Goal: Communication & Community: Answer question/provide support

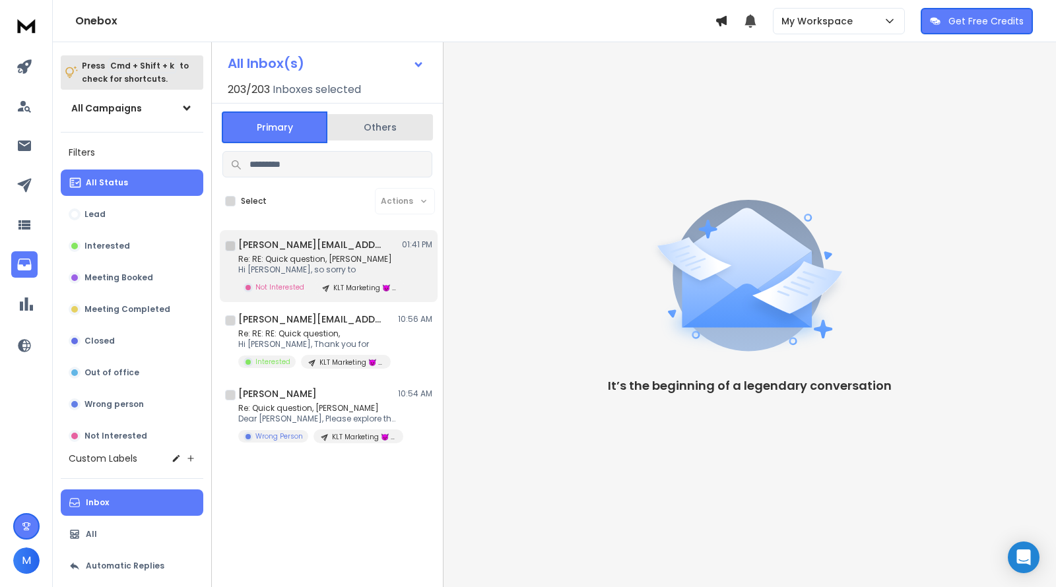
click at [298, 259] on p "Re: RE: Quick question, [PERSON_NAME]" at bounding box center [317, 259] width 158 height 11
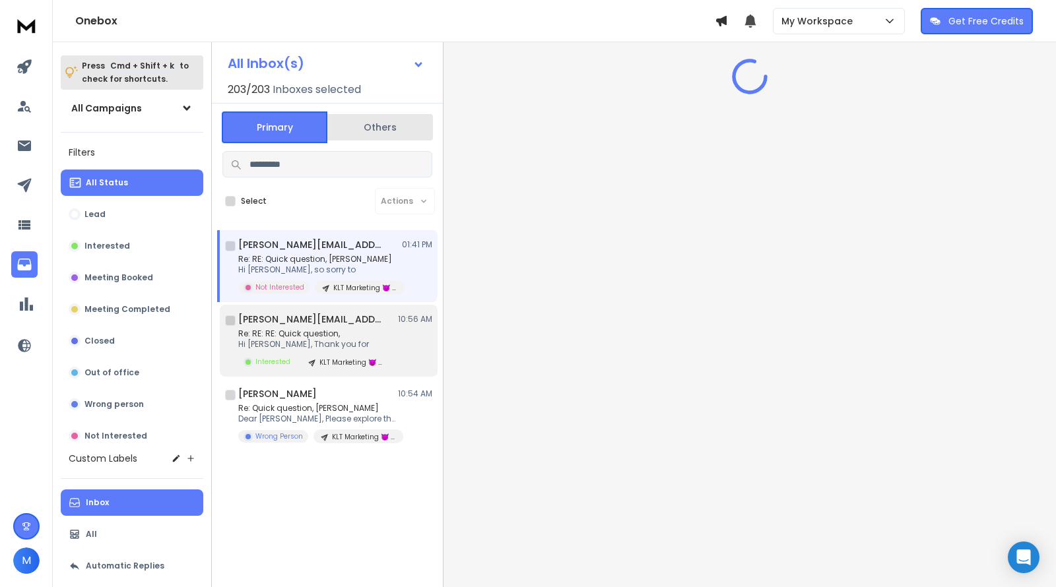
click at [312, 329] on p "Re: RE: RE: Quick question," at bounding box center [314, 334] width 152 height 11
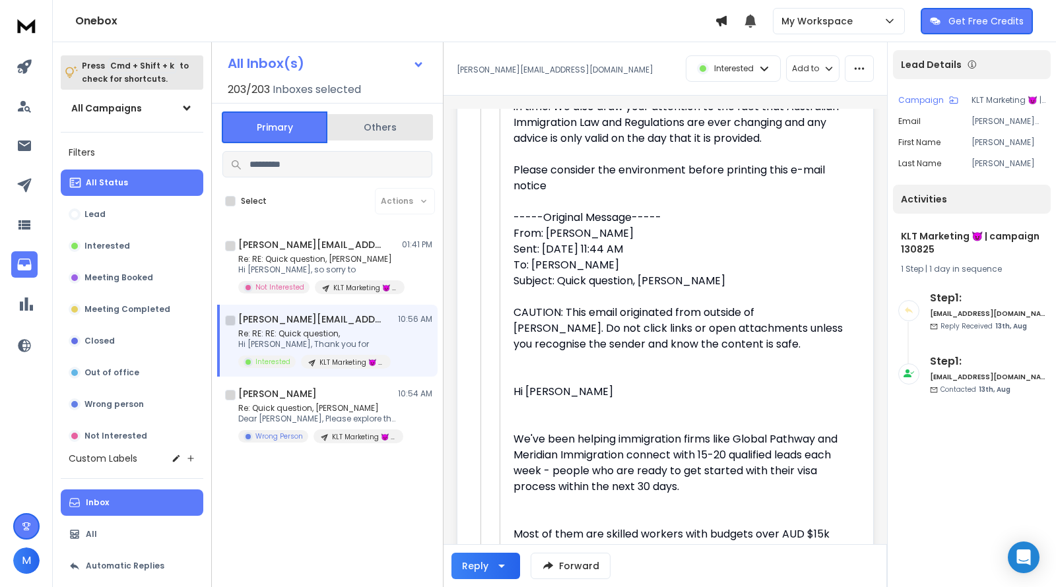
scroll to position [2612, 0]
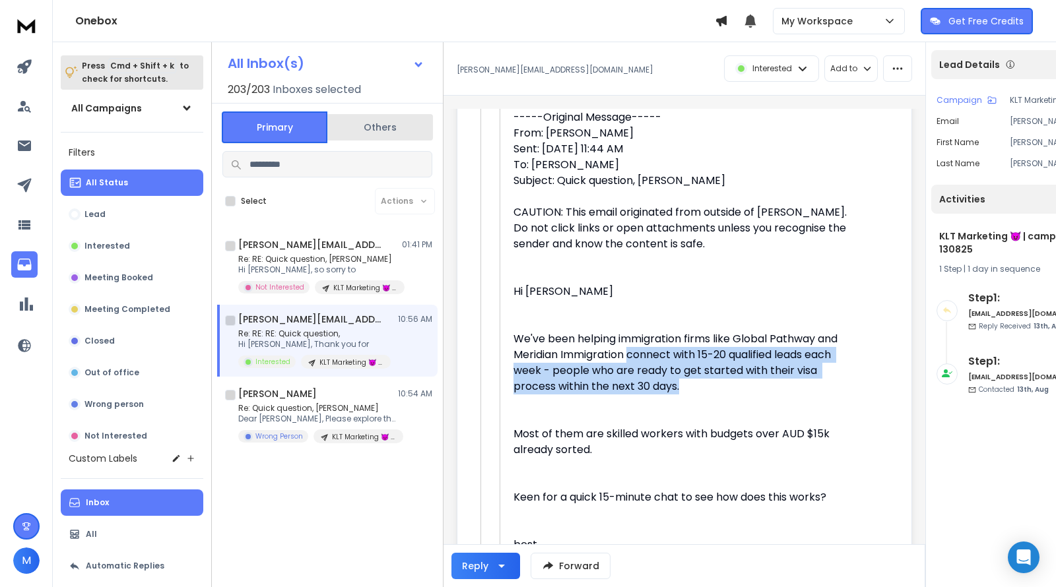
drag, startPoint x: 630, startPoint y: 373, endPoint x: 690, endPoint y: 405, distance: 67.9
copy div "connect with 15-20 qualified leads each week - people who are ready to get star…"
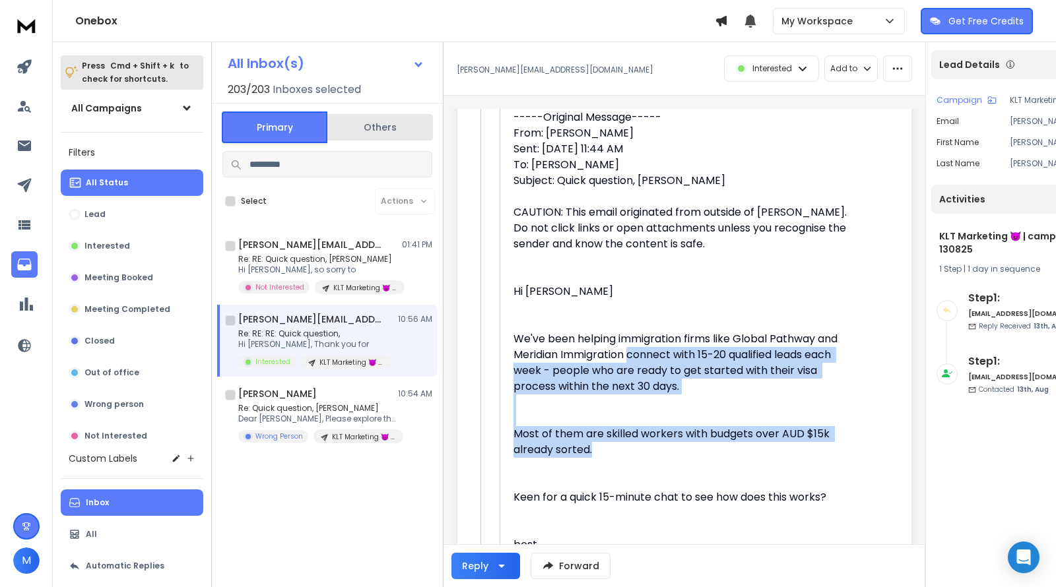
drag, startPoint x: 600, startPoint y: 467, endPoint x: 632, endPoint y: 370, distance: 102.3
copy div "connect with 15-20 qualified leads each week - people who are ready to get star…"
